Goal: Task Accomplishment & Management: Use online tool/utility

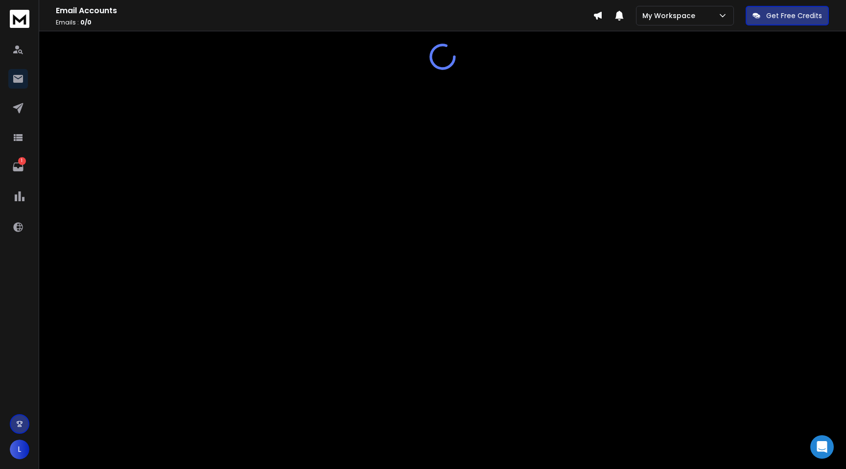
click at [18, 167] on icon at bounding box center [18, 167] width 12 height 12
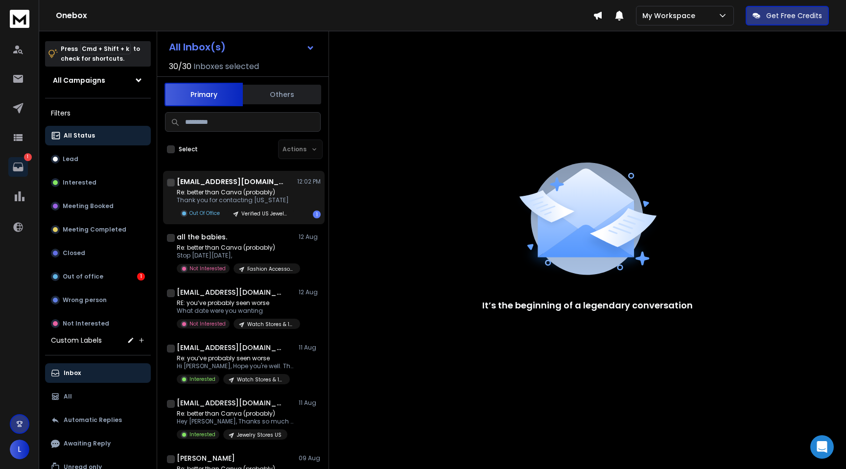
click at [240, 190] on p "Re: better than Canva (probably)" at bounding box center [235, 192] width 117 height 8
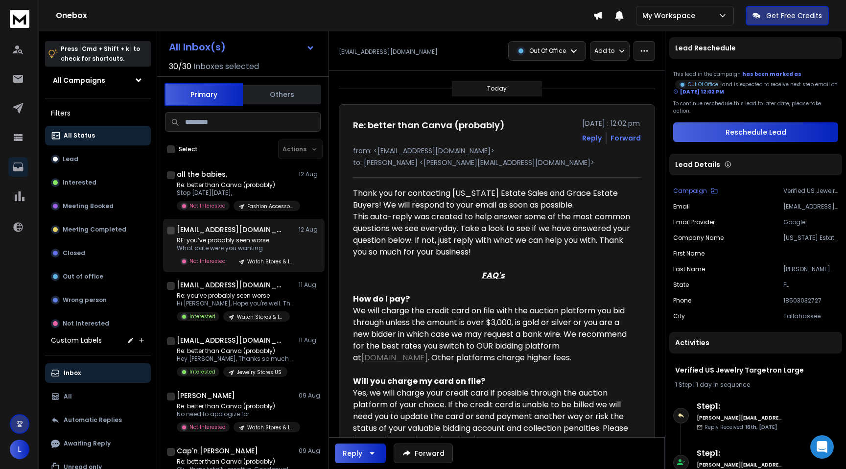
scroll to position [67, 0]
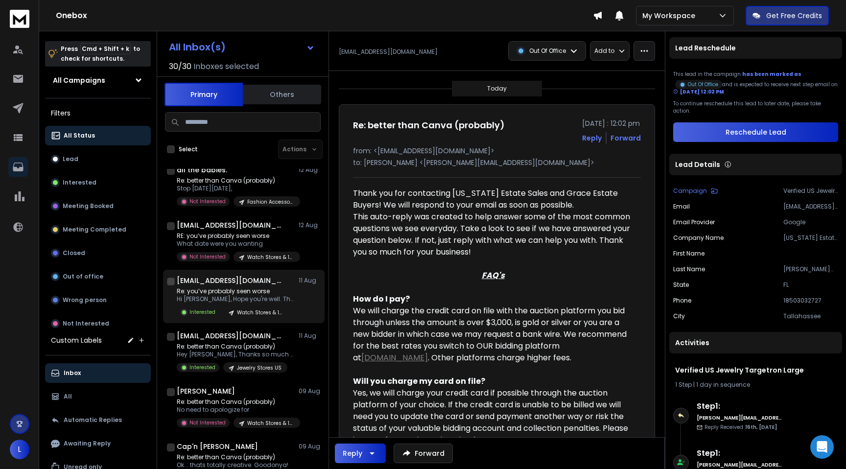
click at [263, 296] on p "Hi [PERSON_NAME], Hope you're well. Thanks for" at bounding box center [235, 299] width 117 height 8
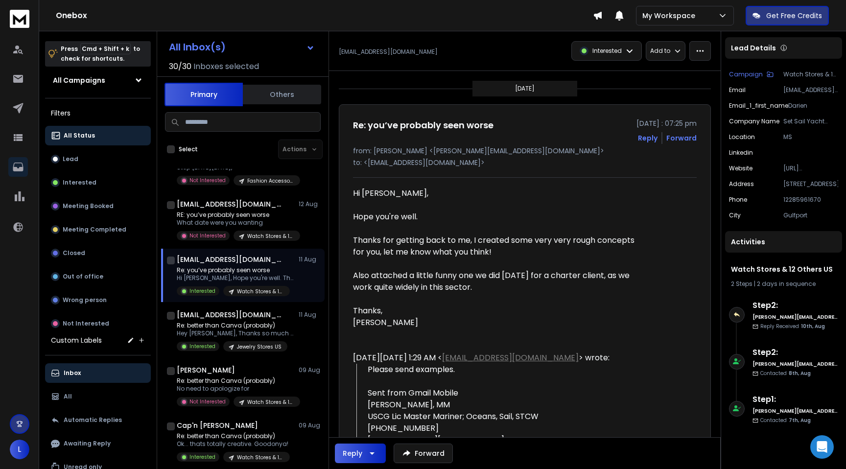
scroll to position [0, 0]
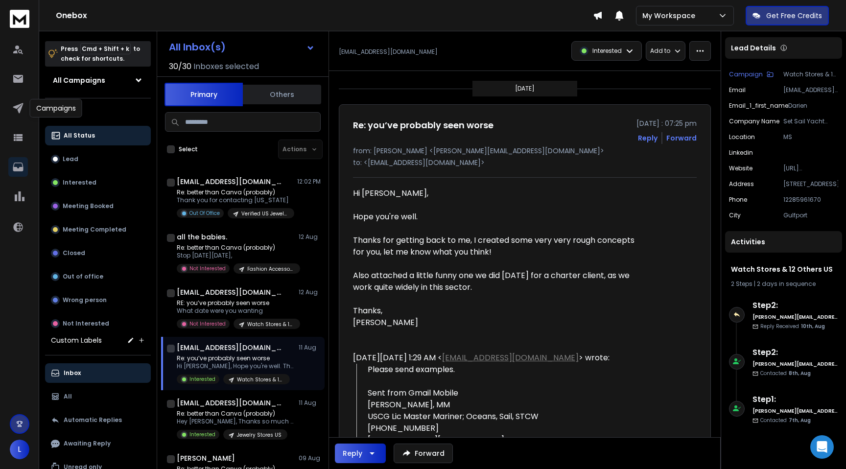
click at [6, 94] on div "L" at bounding box center [19, 234] width 39 height 469
click at [12, 102] on icon at bounding box center [18, 108] width 12 height 12
